Goal: Task Accomplishment & Management: Manage account settings

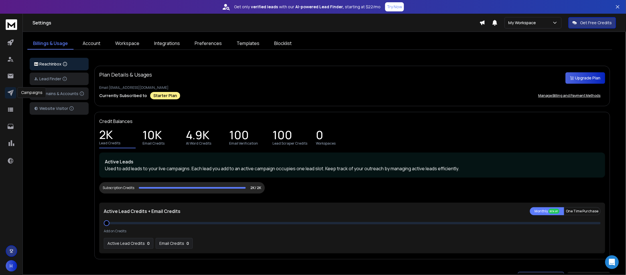
click at [6, 92] on link at bounding box center [10, 92] width 11 height 11
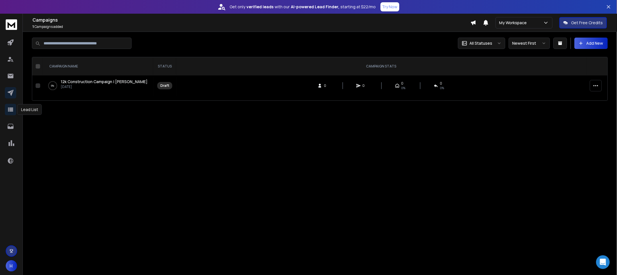
click at [10, 109] on icon at bounding box center [10, 109] width 7 height 7
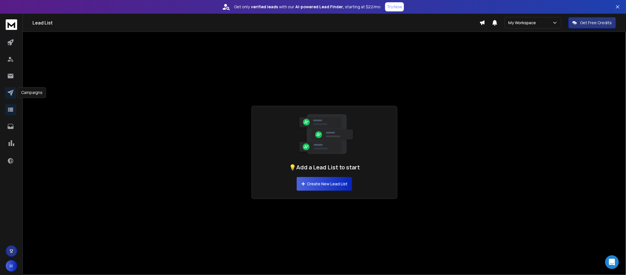
click at [8, 95] on icon at bounding box center [10, 92] width 7 height 7
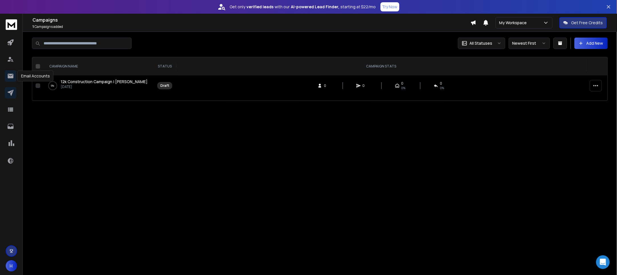
click at [7, 72] on link at bounding box center [10, 75] width 11 height 11
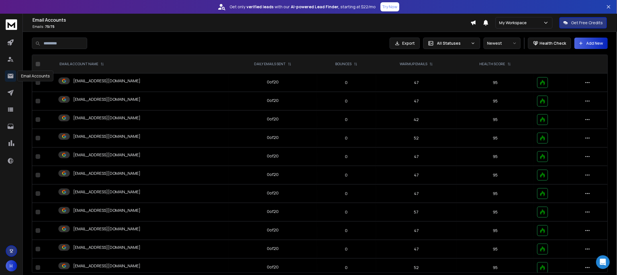
click at [585, 84] on icon at bounding box center [587, 82] width 5 height 5
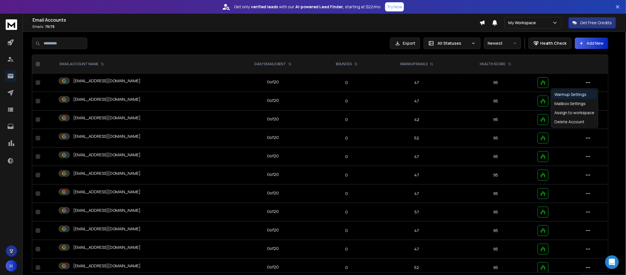
click at [576, 93] on div "Warmup Settings" at bounding box center [574, 94] width 44 height 9
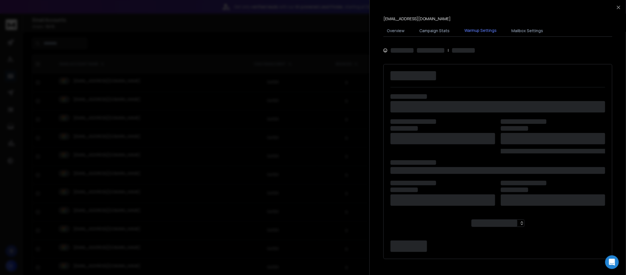
click at [517, 25] on button "Mailbox Settings" at bounding box center [527, 31] width 38 height 13
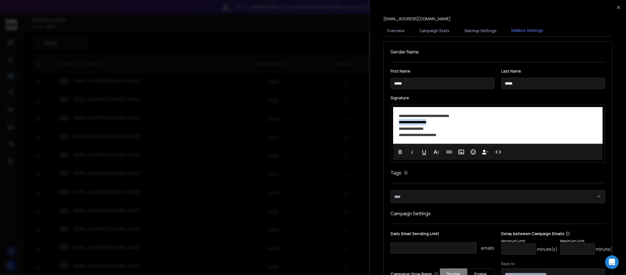
drag, startPoint x: 439, startPoint y: 124, endPoint x: 391, endPoint y: 122, distance: 48.2
click at [391, 122] on div "**********" at bounding box center [497, 134] width 215 height 58
